Goal: Information Seeking & Learning: Understand process/instructions

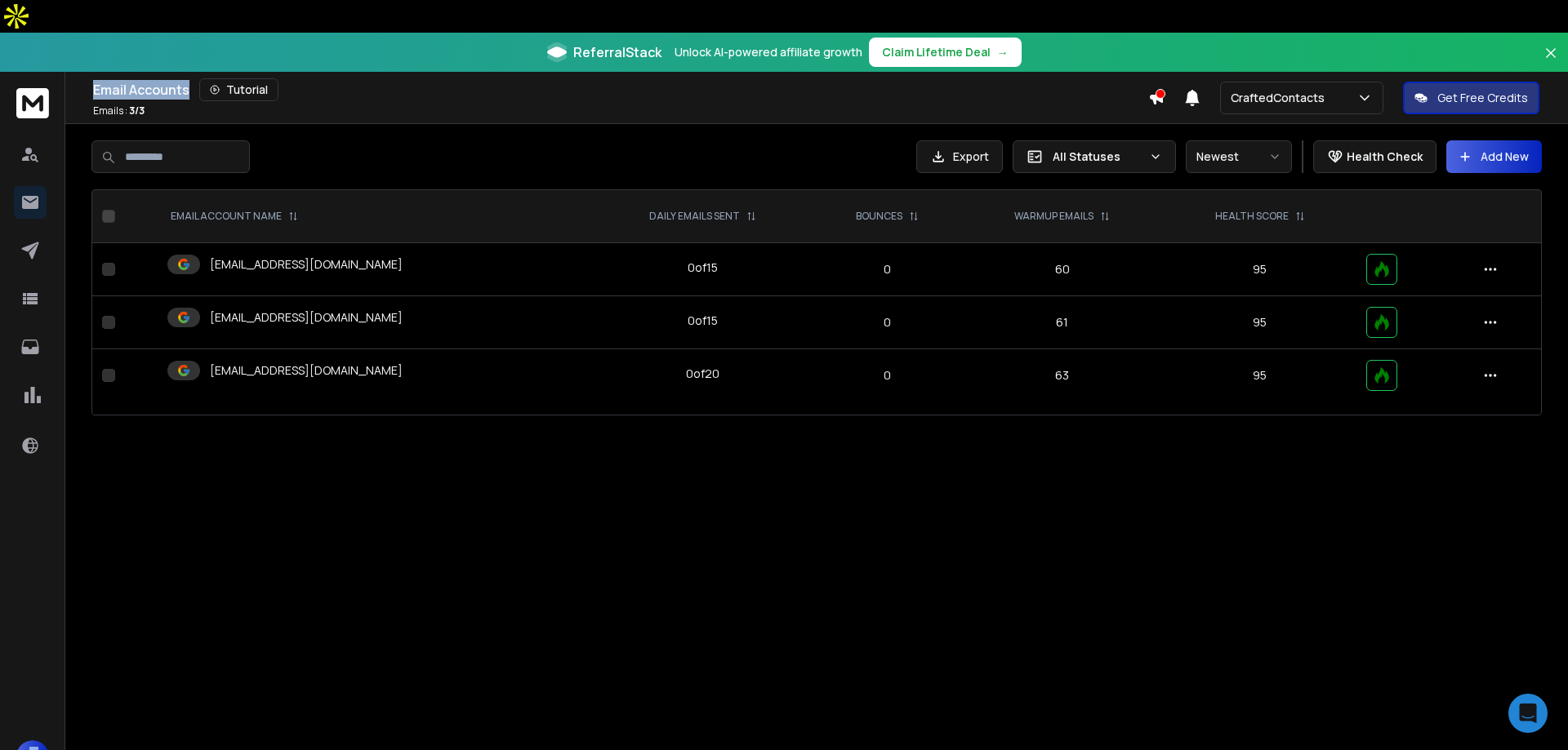
drag, startPoint x: 355, startPoint y: 53, endPoint x: 59, endPoint y: 44, distance: 296.1
click at [56, 72] on div "L Email Accounts Tutorial Emails : 3 / 3 CraftedContacts Get Free Credits Expor…" at bounding box center [784, 252] width 1568 height 360
click at [104, 79] on div "Email Accounts Tutorial" at bounding box center [620, 90] width 1055 height 23
drag, startPoint x: 103, startPoint y: 53, endPoint x: 195, endPoint y: 52, distance: 92.0
click at [195, 79] on div "Email Accounts Tutorial" at bounding box center [620, 90] width 1055 height 23
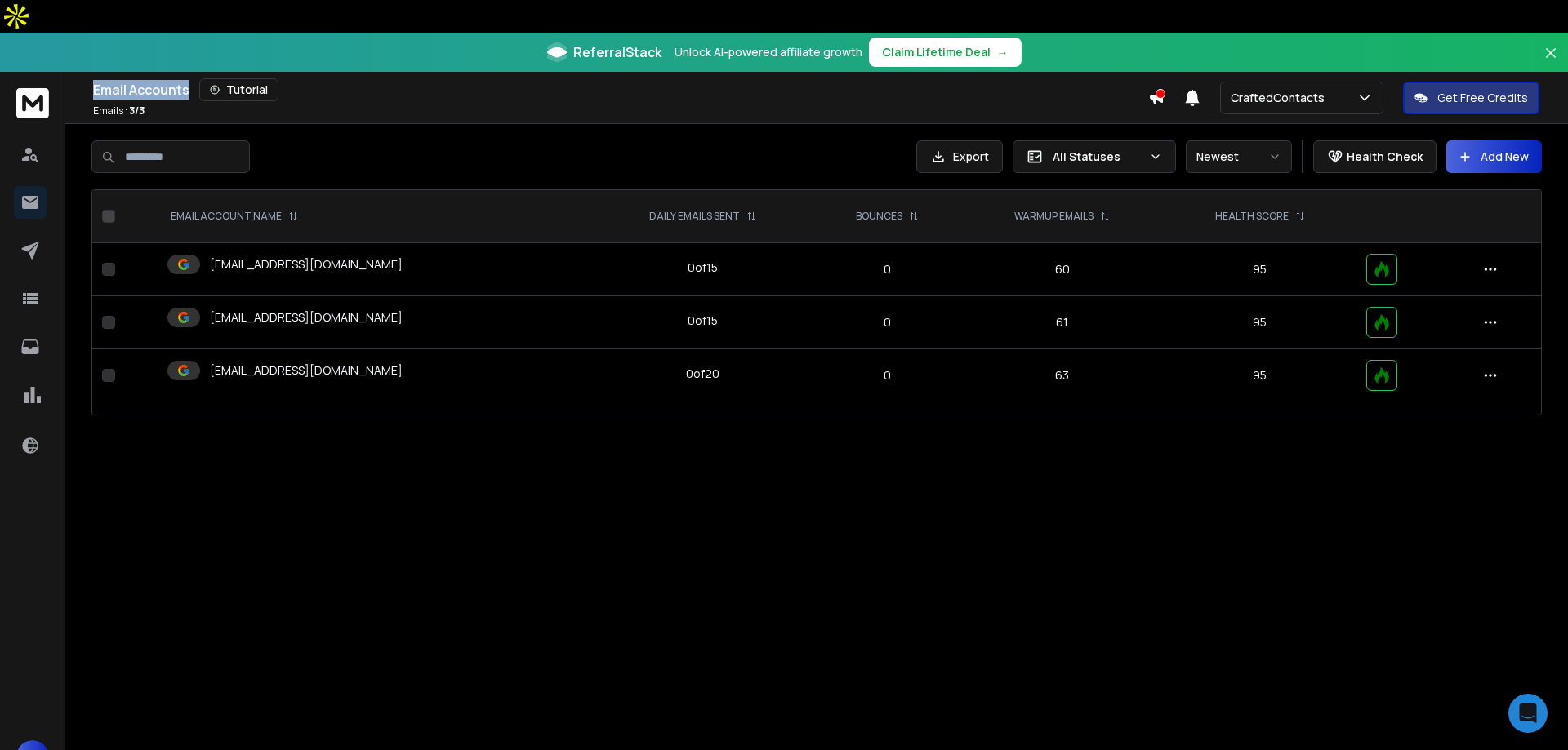
click at [135, 79] on div "Email Accounts Tutorial" at bounding box center [620, 90] width 1055 height 23
click at [128, 79] on div "Email Accounts Tutorial" at bounding box center [620, 90] width 1055 height 23
click at [136, 79] on div "Email Accounts Tutorial" at bounding box center [620, 90] width 1055 height 23
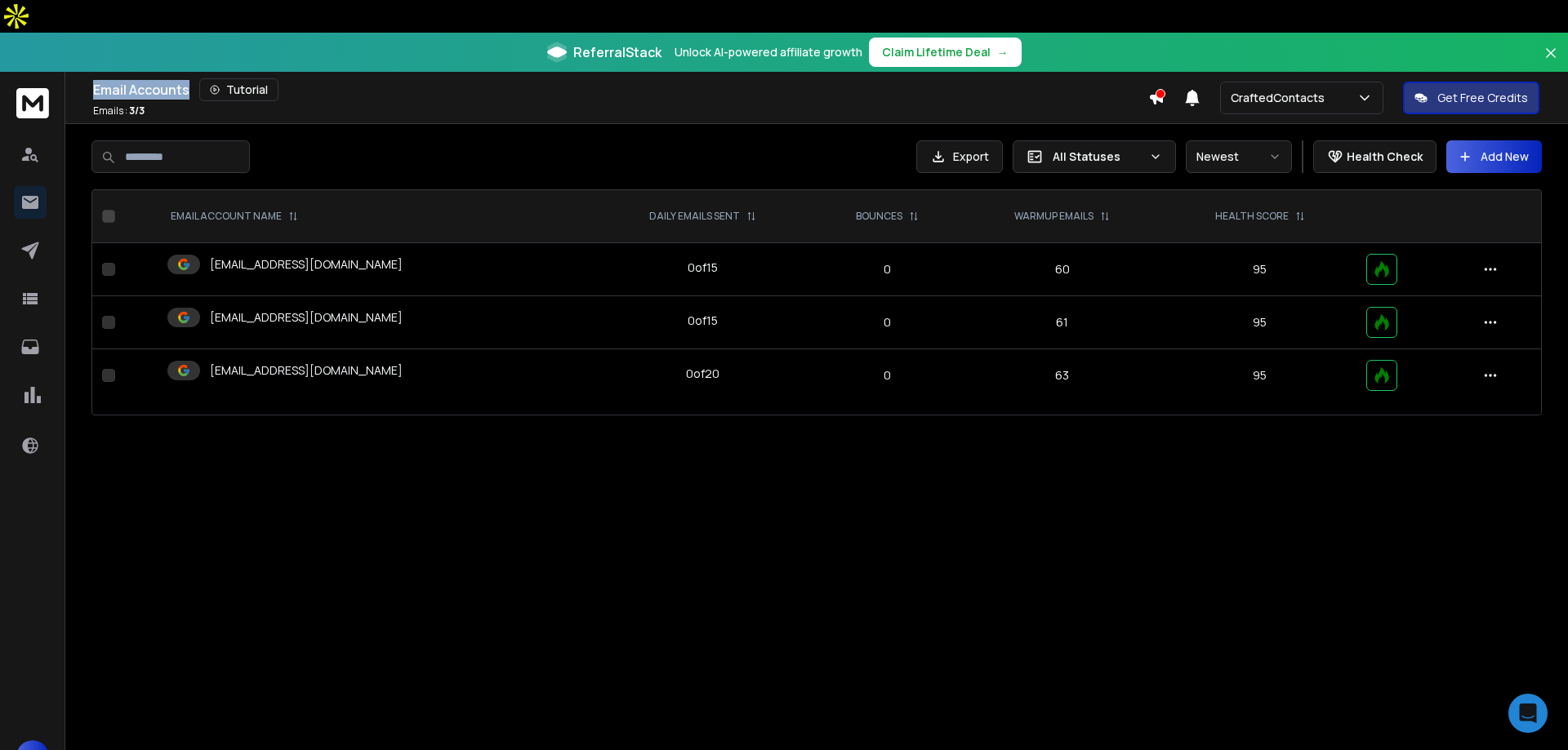
drag, startPoint x: 136, startPoint y: 59, endPoint x: 118, endPoint y: 59, distance: 18.0
click at [122, 79] on div "Email Accounts Tutorial" at bounding box center [620, 90] width 1055 height 23
click at [118, 79] on div "Email Accounts Tutorial" at bounding box center [620, 90] width 1055 height 23
click at [117, 79] on div "Email Accounts Tutorial" at bounding box center [620, 90] width 1055 height 23
click at [134, 79] on div "Email Accounts Tutorial" at bounding box center [620, 90] width 1055 height 23
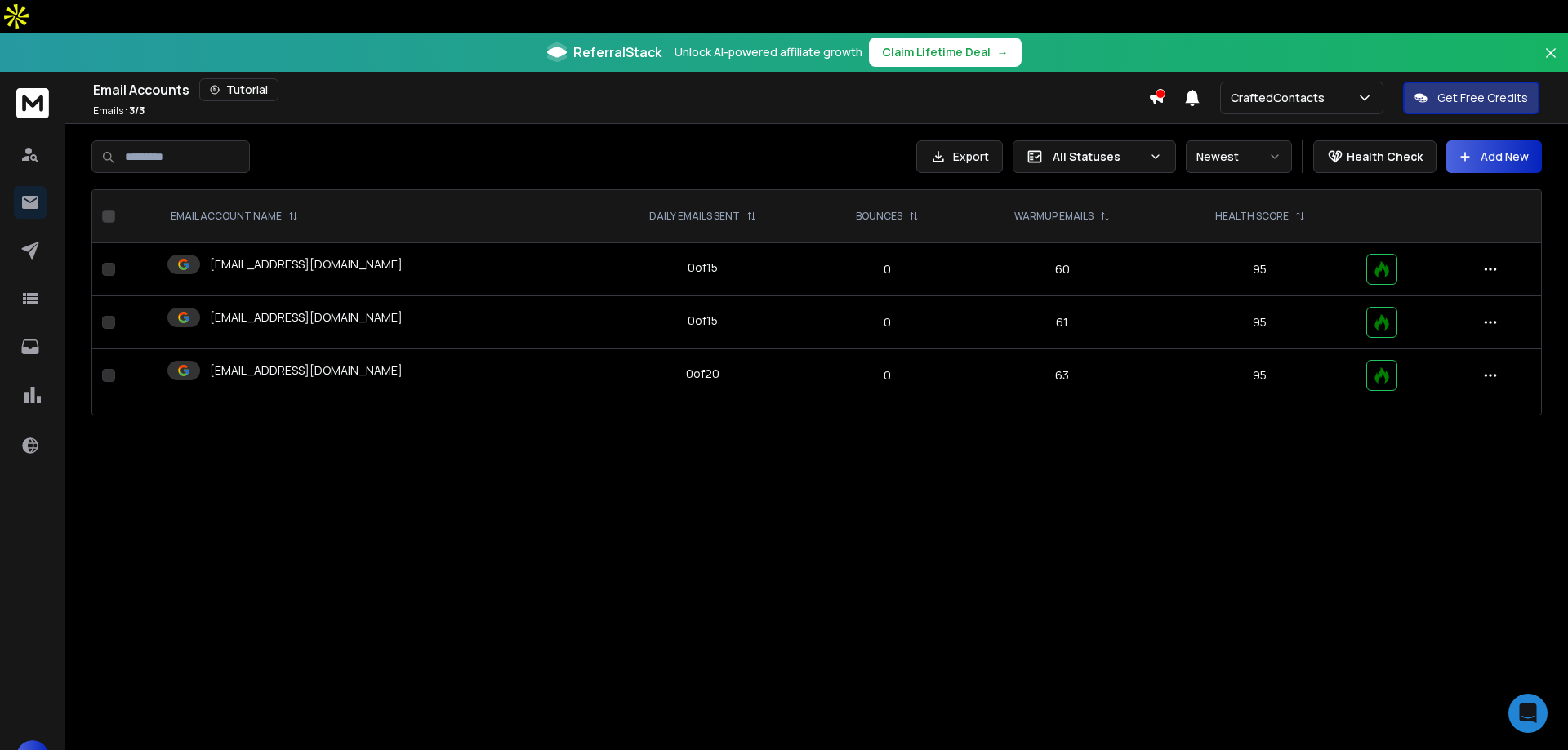
click at [128, 79] on div "Email Accounts Tutorial" at bounding box center [620, 90] width 1055 height 23
click at [132, 79] on div "Email Accounts Tutorial" at bounding box center [620, 90] width 1055 height 23
click at [126, 79] on div "Email Accounts Tutorial" at bounding box center [620, 90] width 1055 height 23
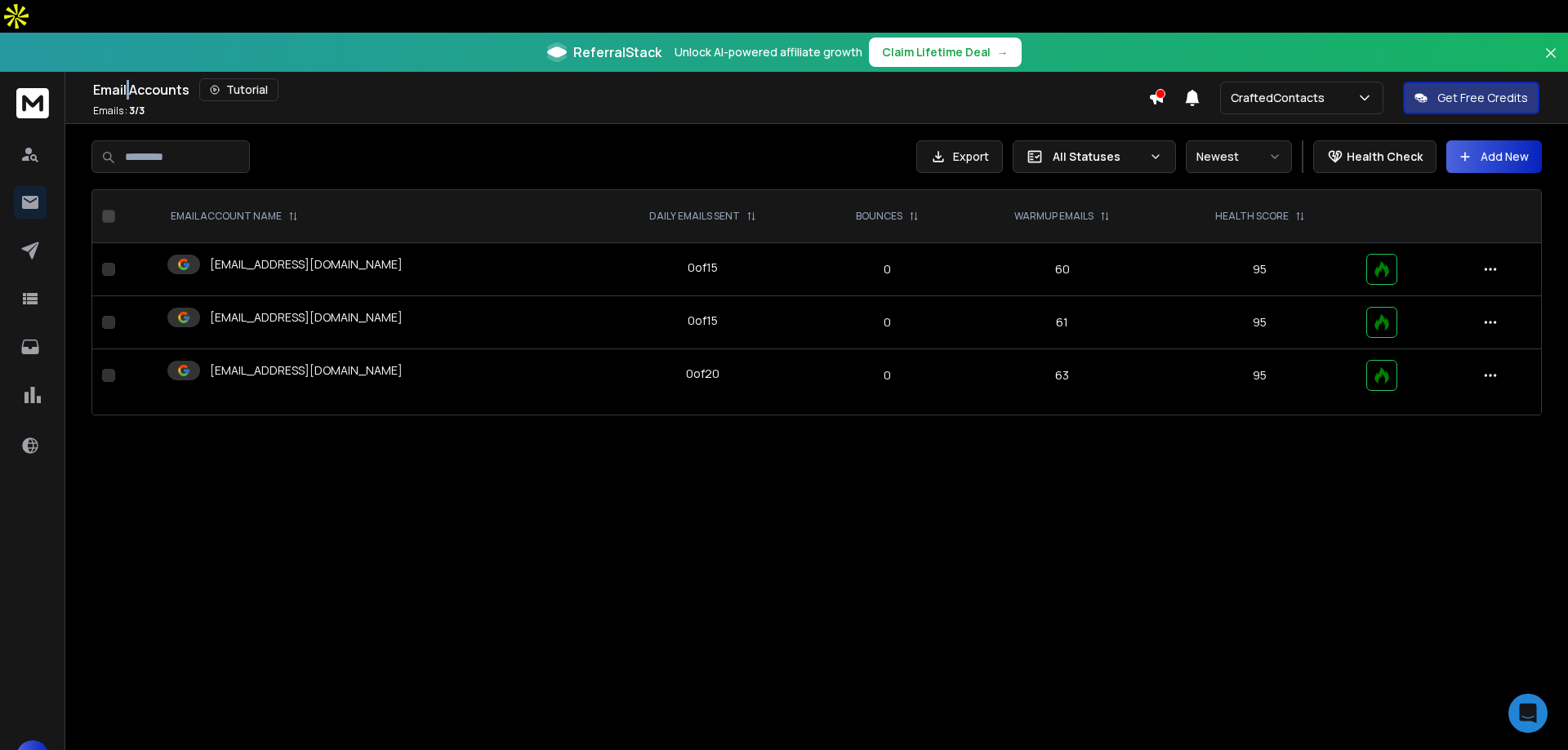
click at [126, 79] on div "Email Accounts Tutorial" at bounding box center [620, 90] width 1055 height 23
click at [144, 79] on div "Email Accounts Tutorial" at bounding box center [620, 90] width 1055 height 23
click at [127, 79] on div "Email Accounts Tutorial" at bounding box center [620, 90] width 1055 height 23
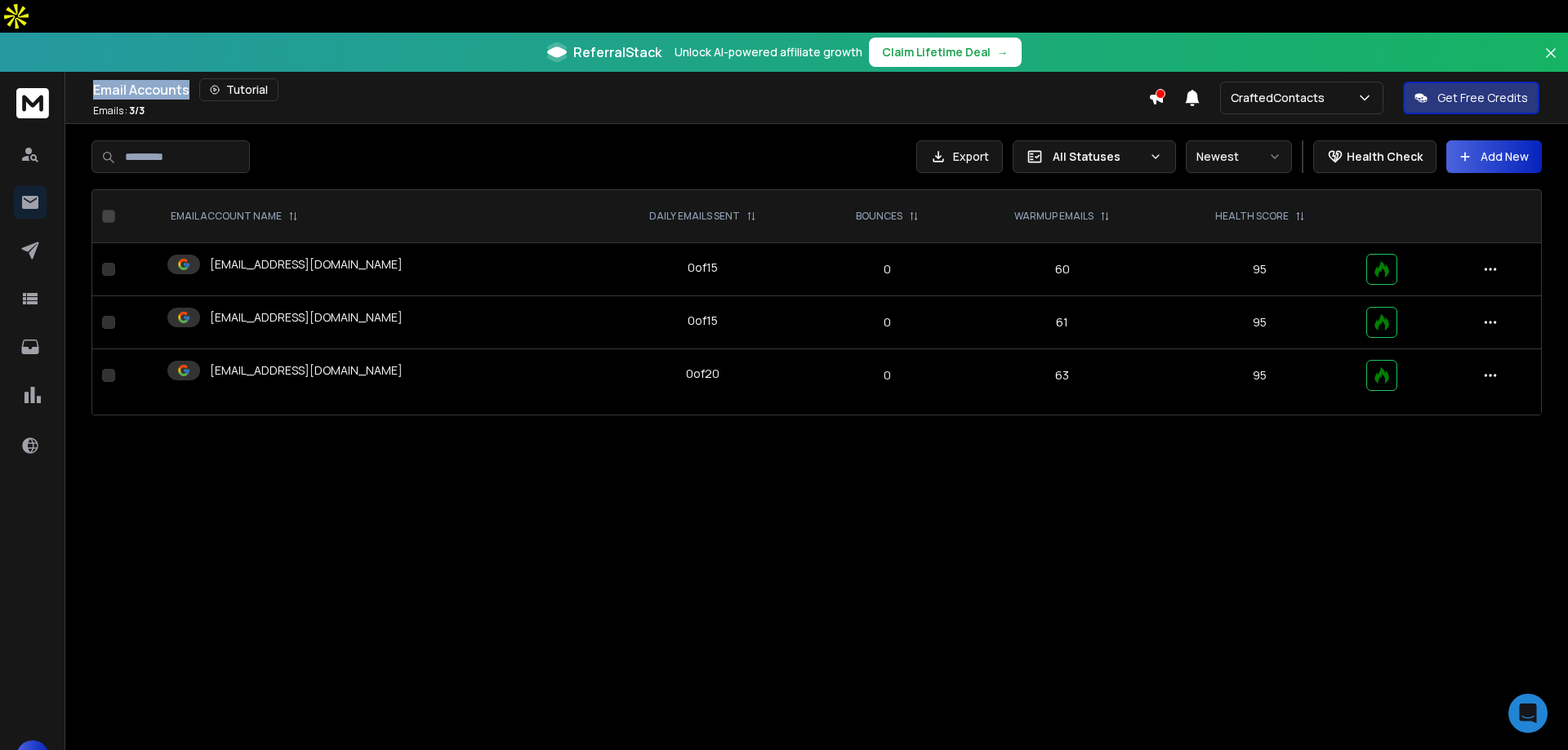
click at [127, 79] on div "Email Accounts Tutorial" at bounding box center [620, 90] width 1055 height 23
click at [138, 79] on div "Email Accounts Tutorial" at bounding box center [620, 90] width 1055 height 23
click at [131, 79] on div "Email Accounts Tutorial" at bounding box center [620, 90] width 1055 height 23
click at [127, 79] on div "Email Accounts Tutorial" at bounding box center [620, 90] width 1055 height 23
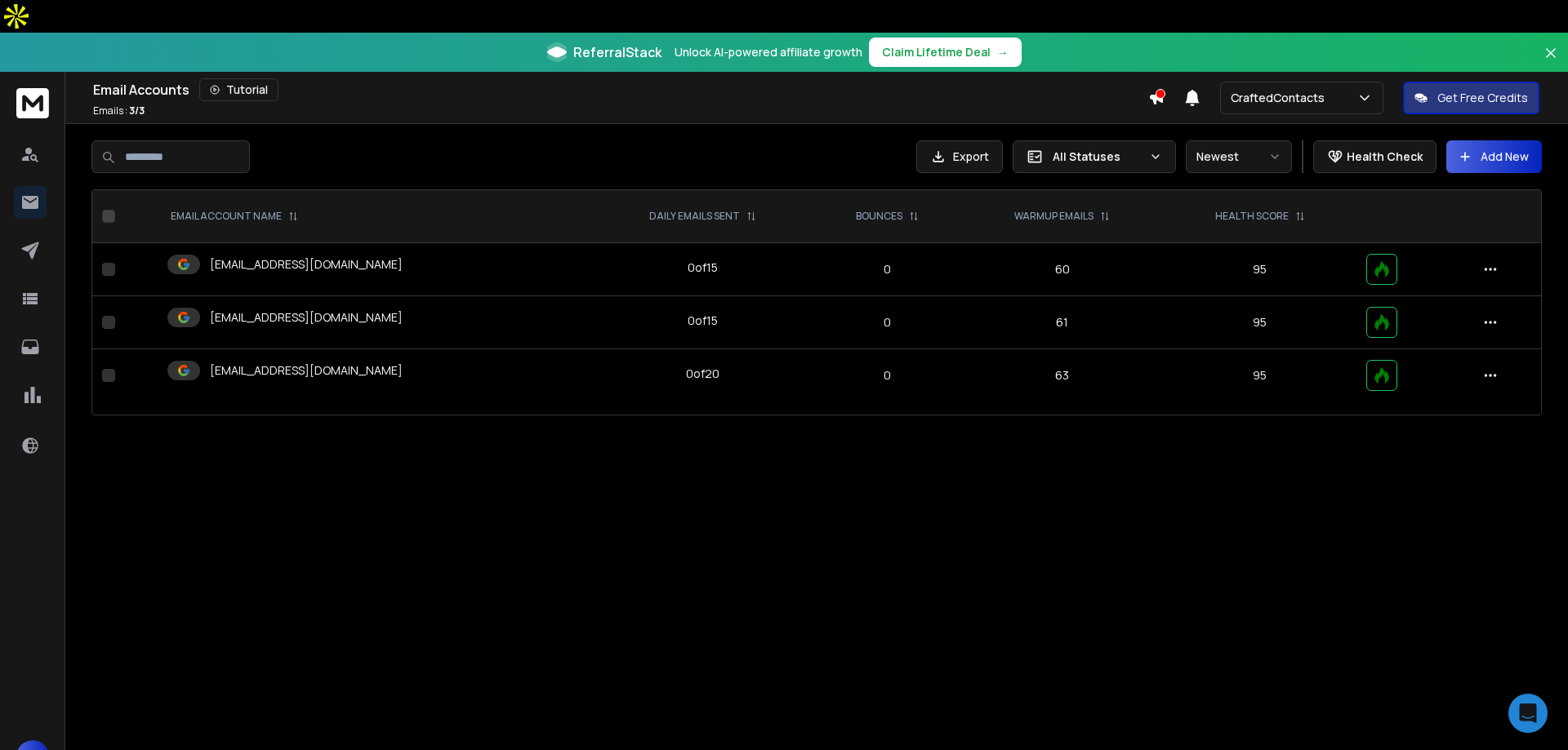
click at [134, 79] on div "Email Accounts Tutorial" at bounding box center [620, 90] width 1055 height 23
click at [126, 79] on div "Email Accounts Tutorial" at bounding box center [620, 90] width 1055 height 23
click at [141, 79] on div "Email Accounts Tutorial" at bounding box center [620, 90] width 1055 height 23
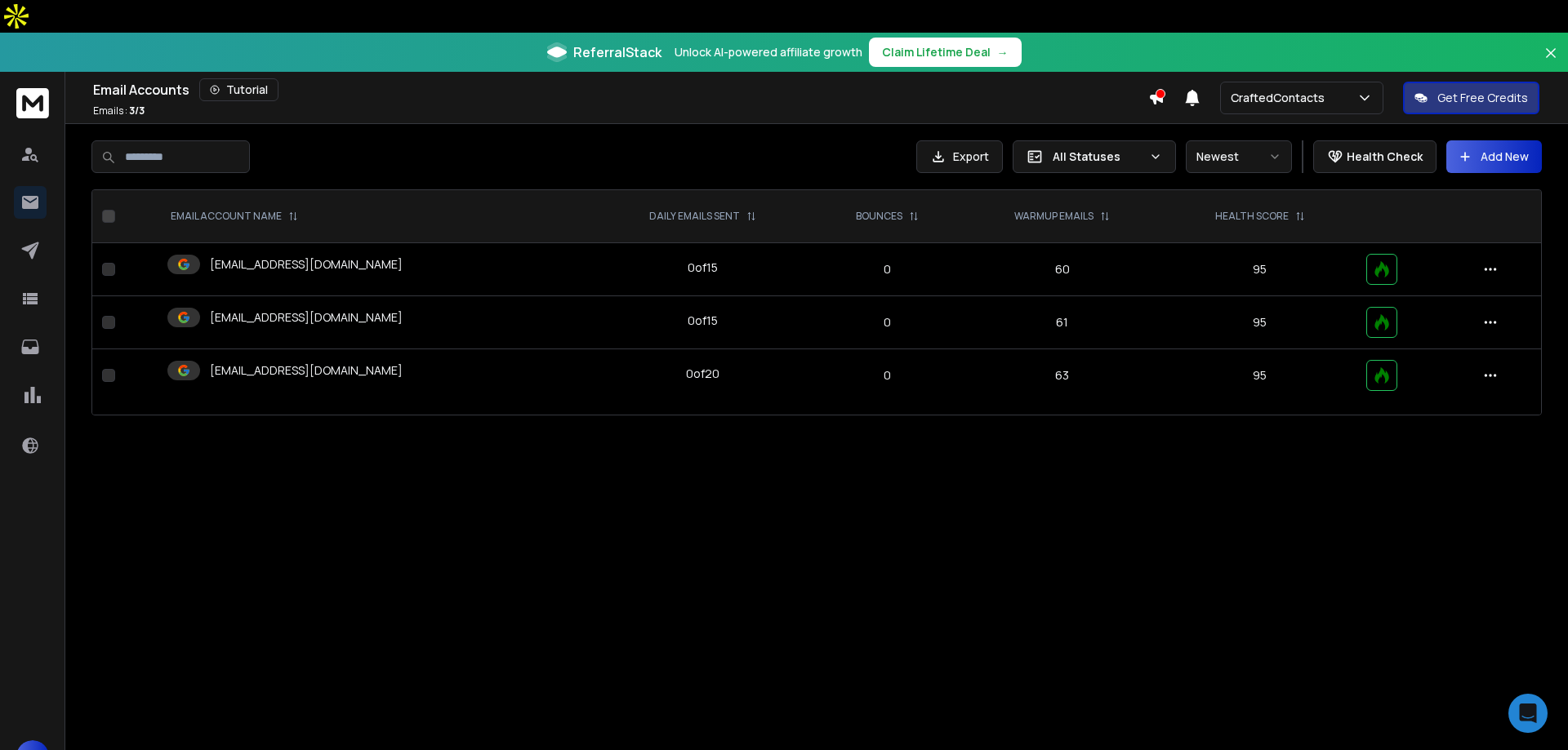
click at [122, 79] on div "Email Accounts Tutorial" at bounding box center [620, 90] width 1055 height 23
click at [133, 79] on div "Email Accounts Tutorial" at bounding box center [620, 90] width 1055 height 23
click at [127, 79] on div "Email Accounts Tutorial" at bounding box center [620, 90] width 1055 height 23
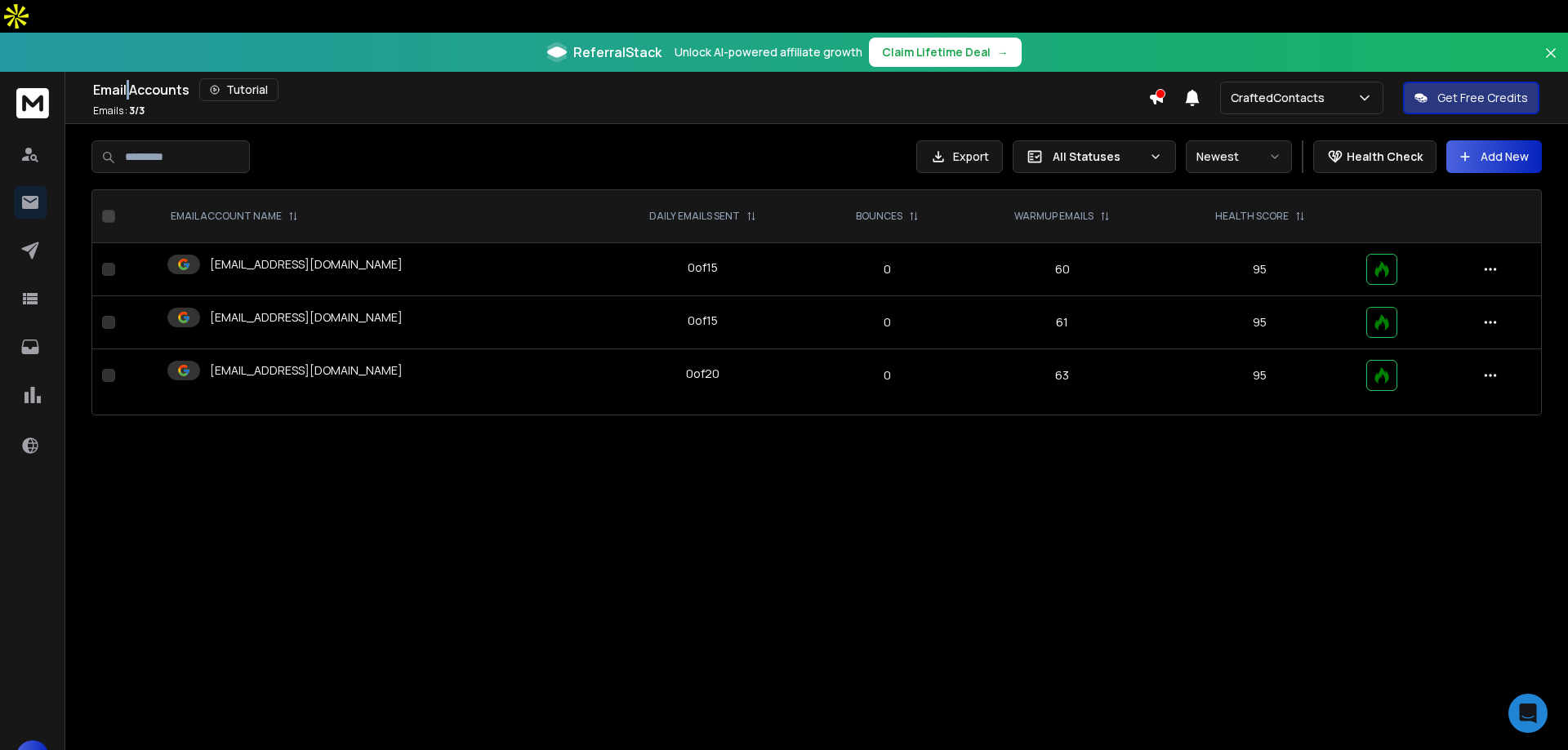
click at [127, 79] on div "Email Accounts Tutorial" at bounding box center [620, 90] width 1055 height 23
click at [139, 79] on div "Email Accounts Tutorial" at bounding box center [620, 90] width 1055 height 23
drag, startPoint x: 139, startPoint y: 59, endPoint x: 236, endPoint y: 64, distance: 97.1
click at [236, 79] on div "Email Accounts Tutorial" at bounding box center [620, 90] width 1055 height 23
click at [338, 79] on div "Email Accounts Tutorial" at bounding box center [620, 90] width 1055 height 23
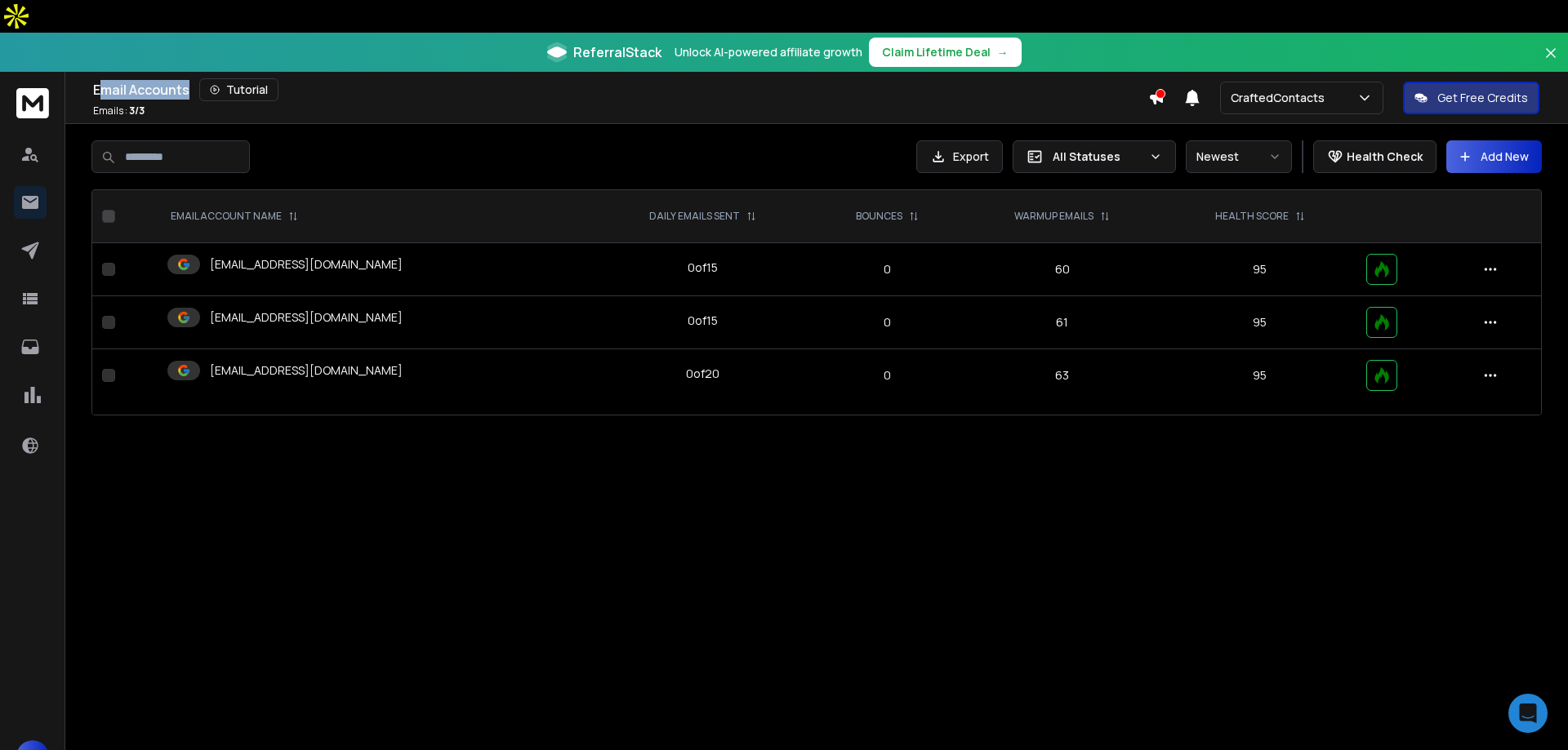
drag, startPoint x: 305, startPoint y: 61, endPoint x: 100, endPoint y: 48, distance: 205.4
click at [100, 79] on div "Email Accounts Tutorial" at bounding box center [620, 90] width 1055 height 23
drag, startPoint x: 116, startPoint y: 53, endPoint x: 140, endPoint y: 53, distance: 24.0
click at [117, 79] on div "Email Accounts Tutorial" at bounding box center [620, 90] width 1055 height 23
click at [140, 79] on div "Email Accounts Tutorial" at bounding box center [620, 90] width 1055 height 23
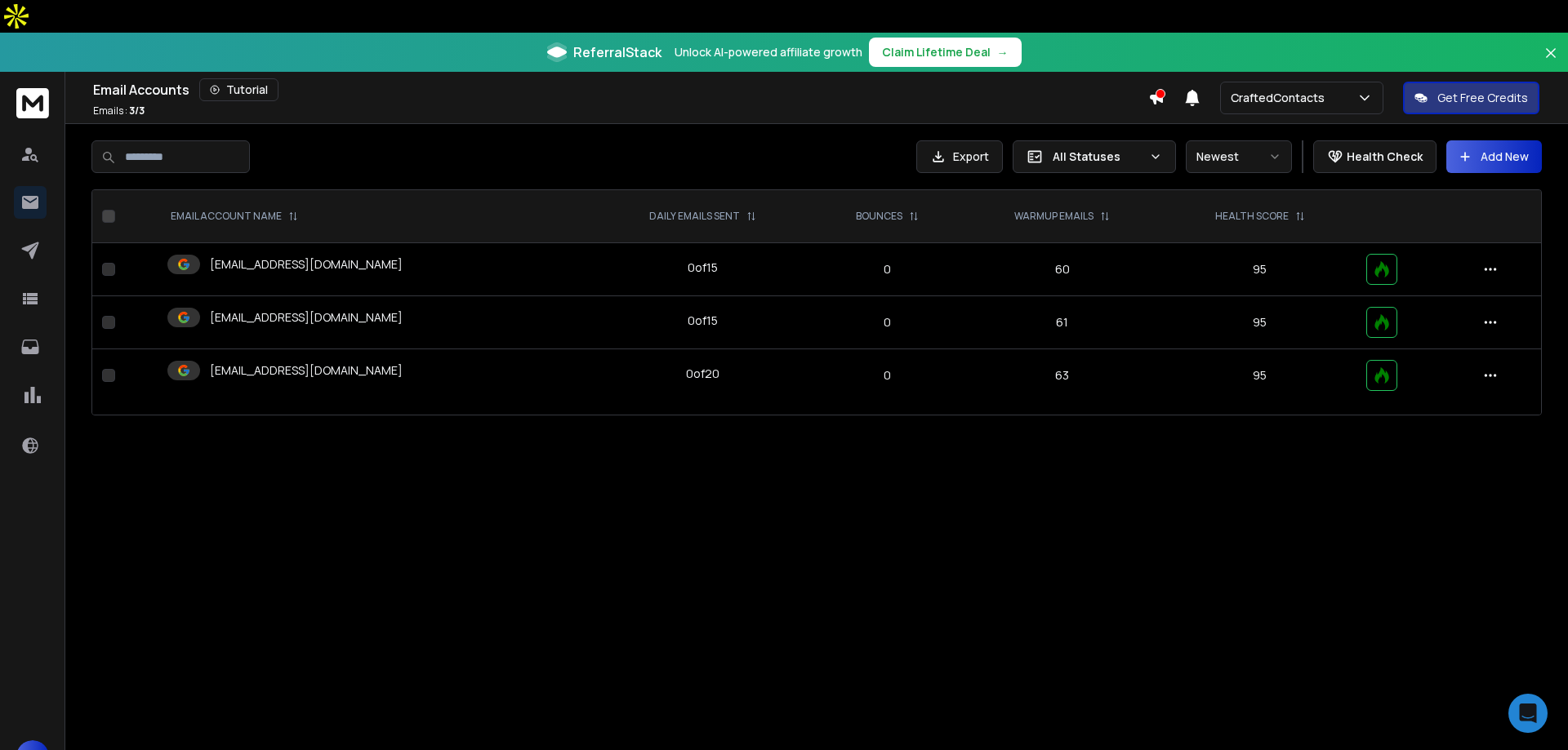
click at [134, 79] on div "Email Accounts Tutorial" at bounding box center [620, 90] width 1055 height 23
click at [128, 79] on div "Email Accounts Tutorial" at bounding box center [620, 90] width 1055 height 23
click at [320, 79] on div "Email Accounts Tutorial" at bounding box center [620, 90] width 1055 height 23
click at [117, 79] on div "Email Accounts Tutorial" at bounding box center [620, 90] width 1055 height 23
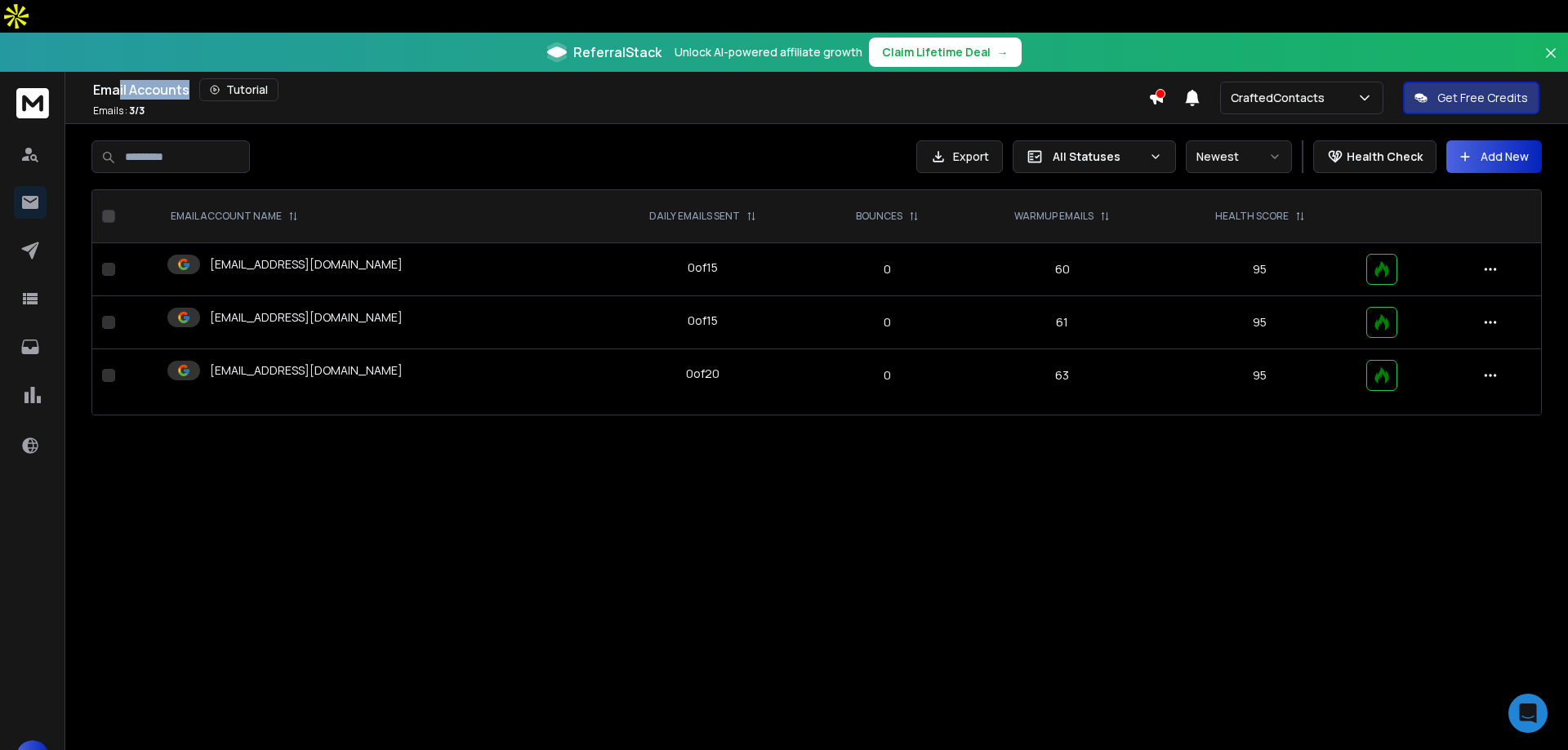
click at [136, 79] on div "Email Accounts Tutorial" at bounding box center [620, 90] width 1055 height 23
click at [117, 79] on div "Email Accounts Tutorial" at bounding box center [620, 90] width 1055 height 23
click at [129, 79] on div "Email Accounts Tutorial" at bounding box center [620, 90] width 1055 height 23
click at [125, 79] on div "Email Accounts Tutorial" at bounding box center [620, 90] width 1055 height 23
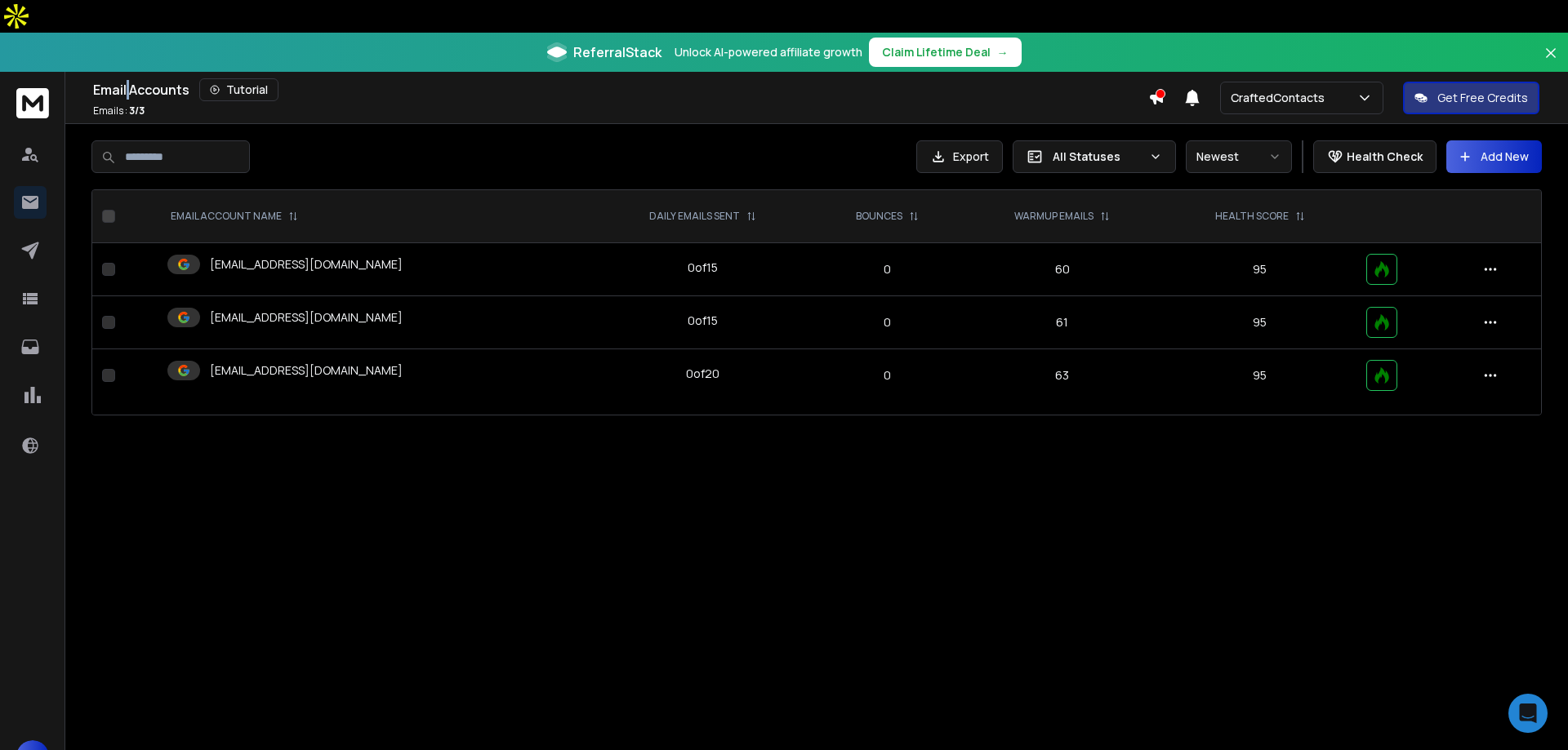
drag, startPoint x: 125, startPoint y: 56, endPoint x: 140, endPoint y: 72, distance: 21.9
click at [125, 79] on div "Email Accounts Tutorial" at bounding box center [620, 90] width 1055 height 23
click at [332, 79] on div "Email Accounts Tutorial" at bounding box center [620, 90] width 1055 height 23
drag, startPoint x: 349, startPoint y: 58, endPoint x: 83, endPoint y: 57, distance: 266.0
click at [83, 72] on div "Email Accounts Tutorial Emails : 3 / 3 CraftedContacts Get Free Credits" at bounding box center [784, 98] width 1568 height 52
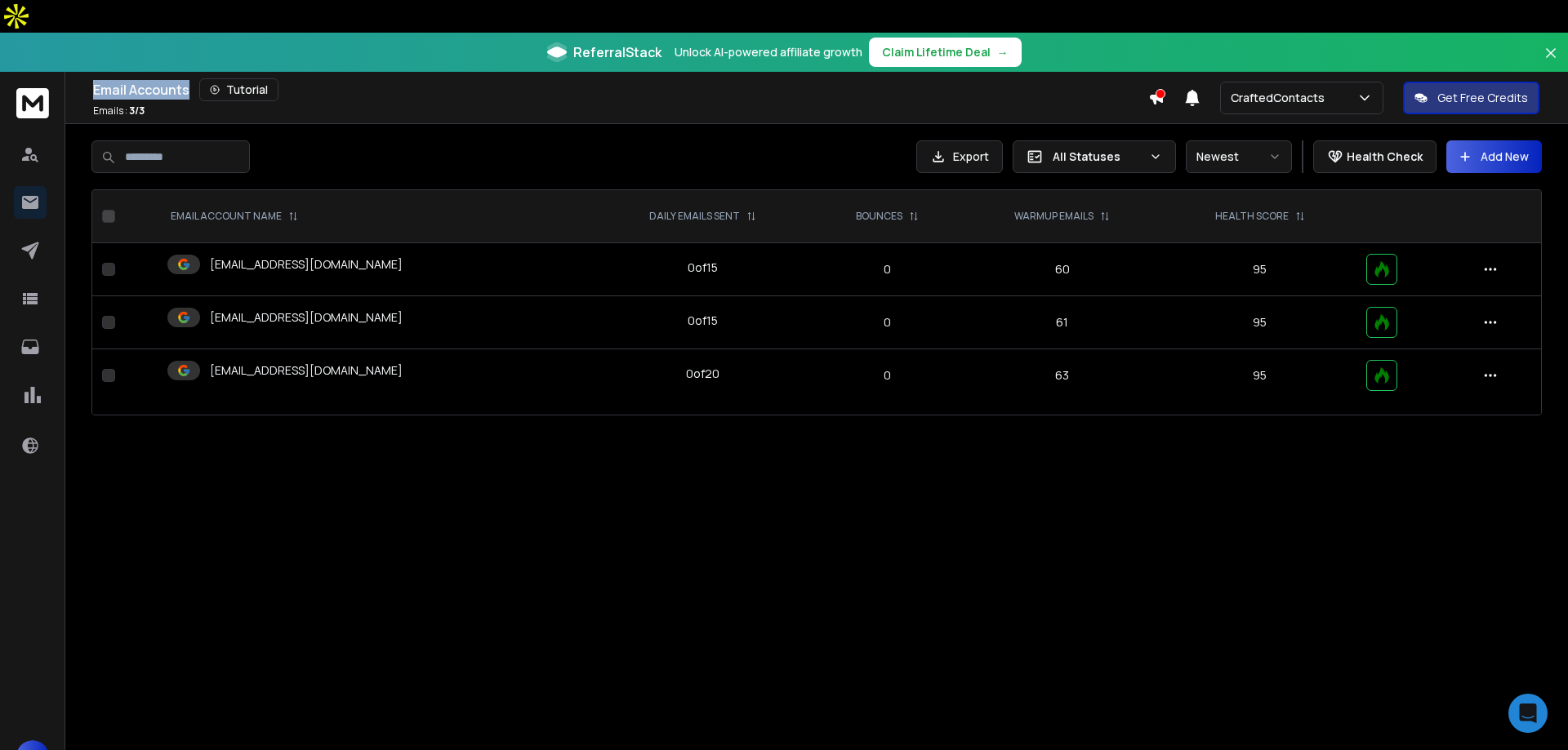
click at [147, 79] on div "Email Accounts Tutorial" at bounding box center [620, 90] width 1055 height 23
click at [406, 105] on div "Emails : 3 / 3" at bounding box center [620, 111] width 1055 height 13
